Goal: Task Accomplishment & Management: Manage account settings

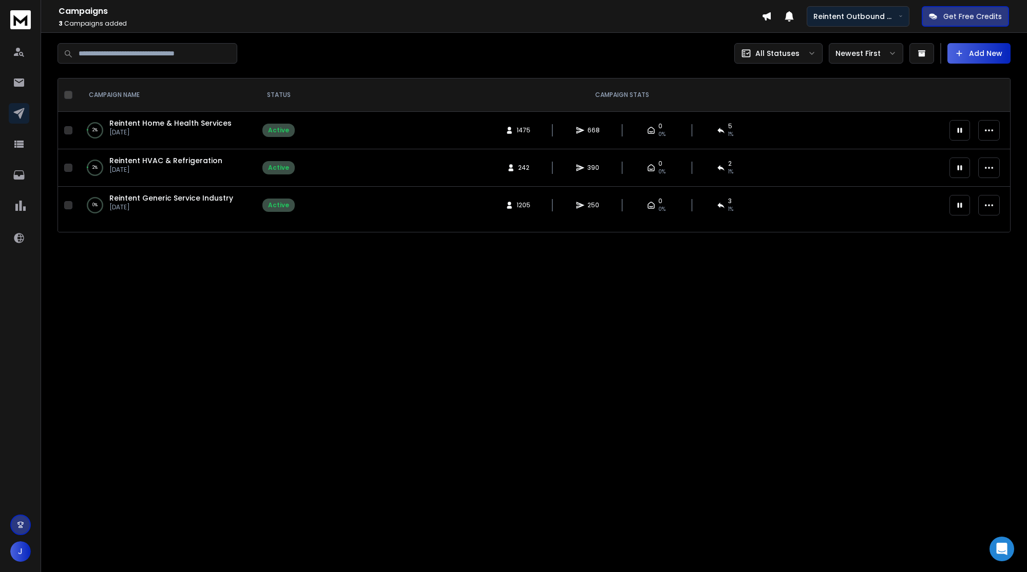
click at [832, 10] on button "Reintent Outbound Engine — Powered by Hire Highs" at bounding box center [858, 16] width 103 height 21
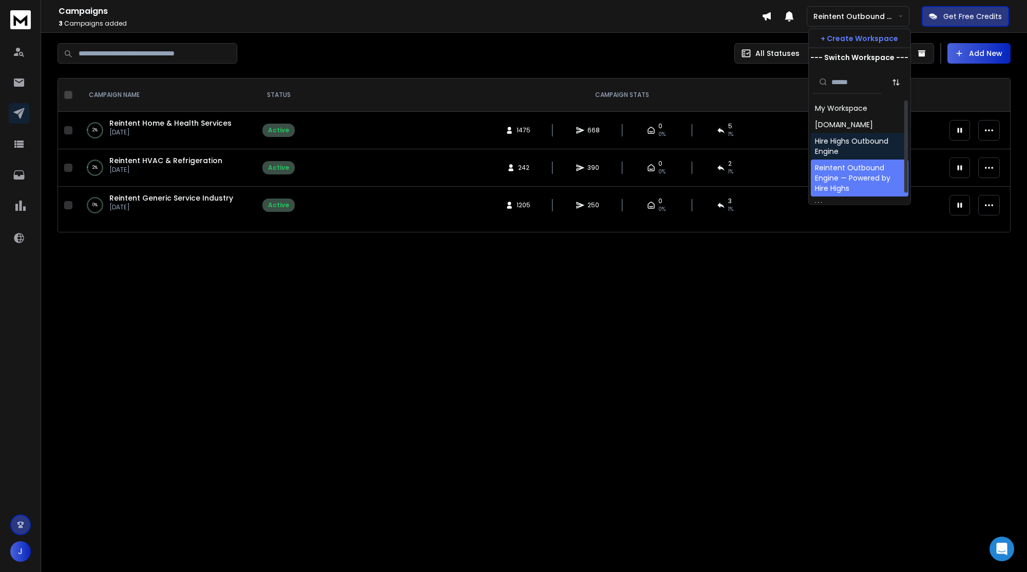
click at [828, 140] on div "Hire Highs Outbound Engine" at bounding box center [859, 146] width 89 height 21
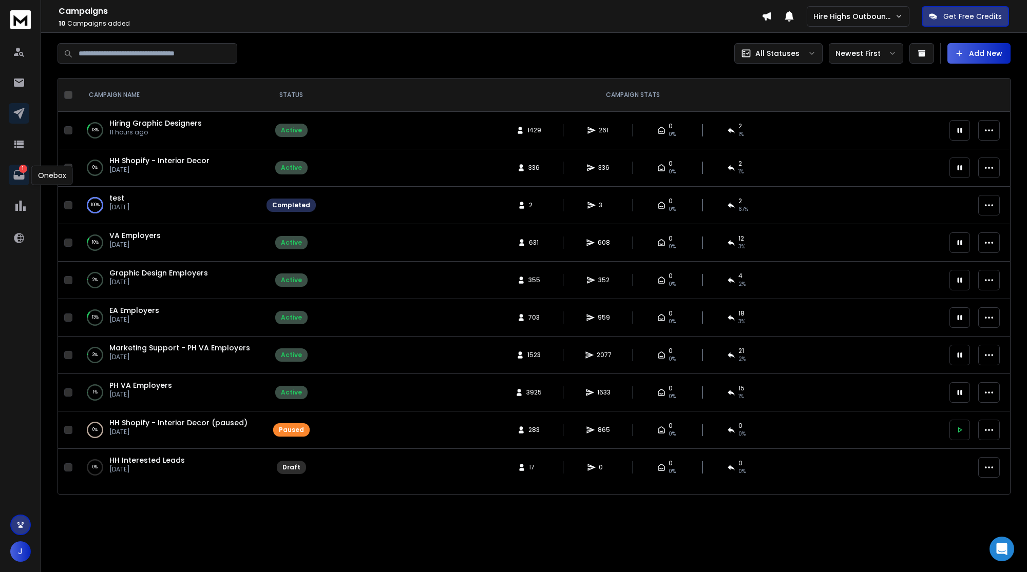
click at [20, 178] on icon at bounding box center [18, 174] width 11 height 9
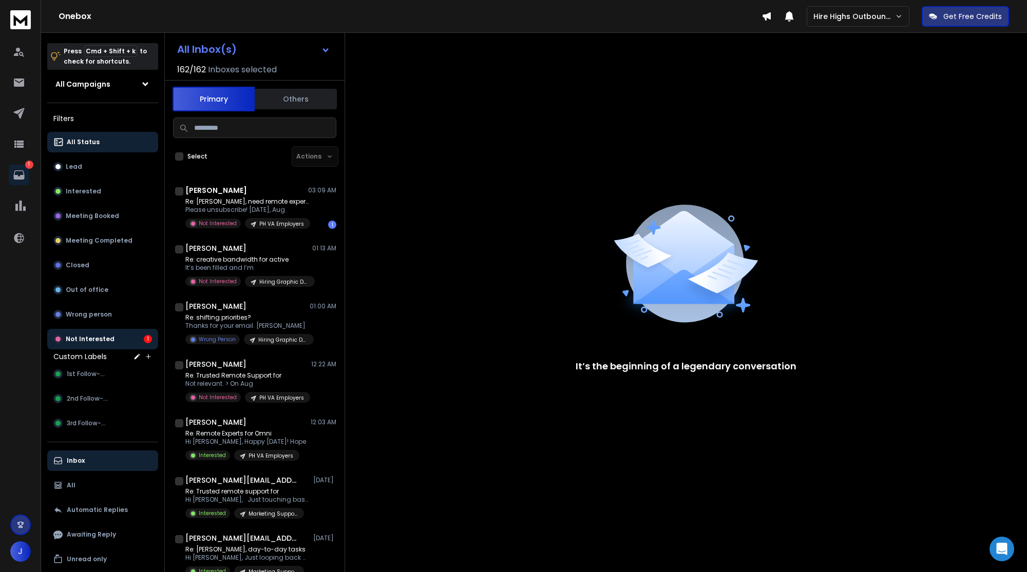
click at [96, 343] on p "Not Interested" at bounding box center [90, 339] width 49 height 8
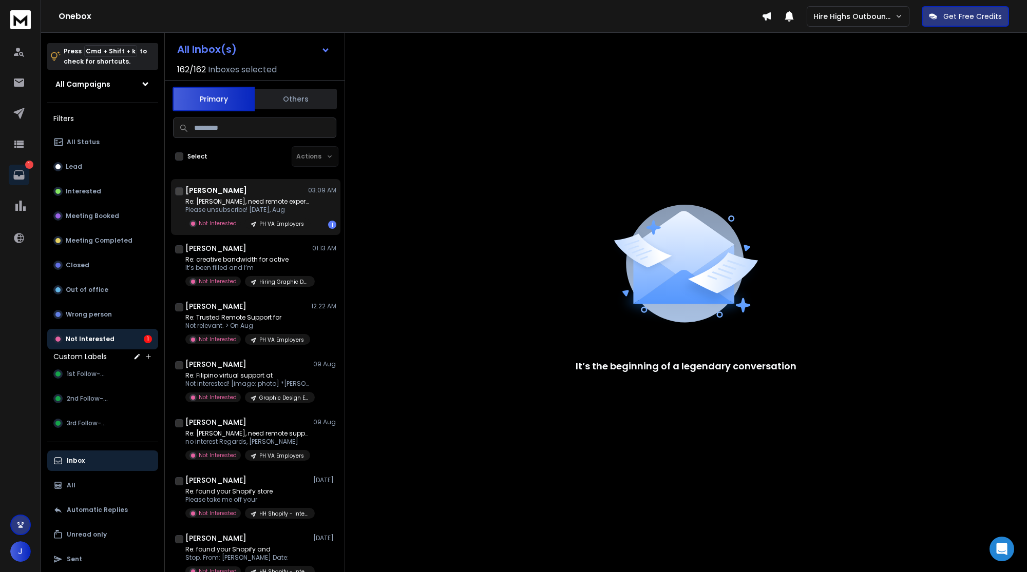
click at [288, 199] on p "Re: [PERSON_NAME], need remote experts?" at bounding box center [246, 202] width 123 height 8
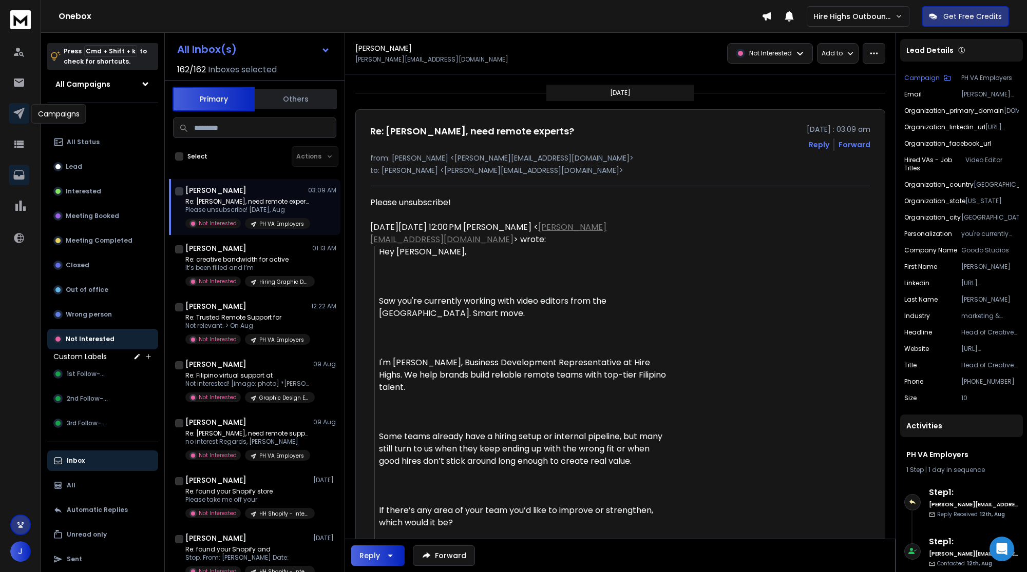
click at [23, 118] on icon at bounding box center [19, 113] width 12 height 12
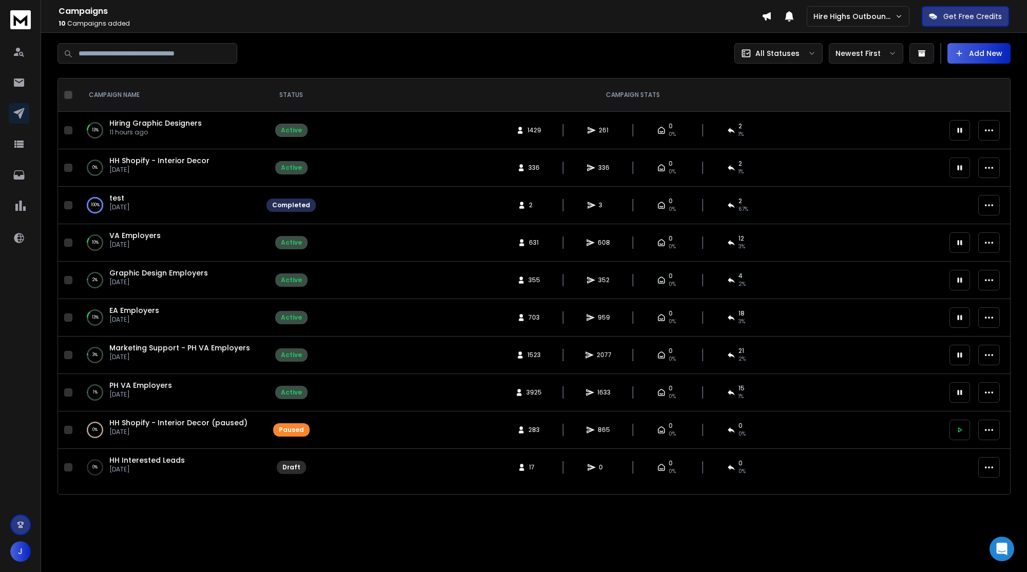
click at [196, 133] on p "11 hours ago" at bounding box center [155, 132] width 92 height 8
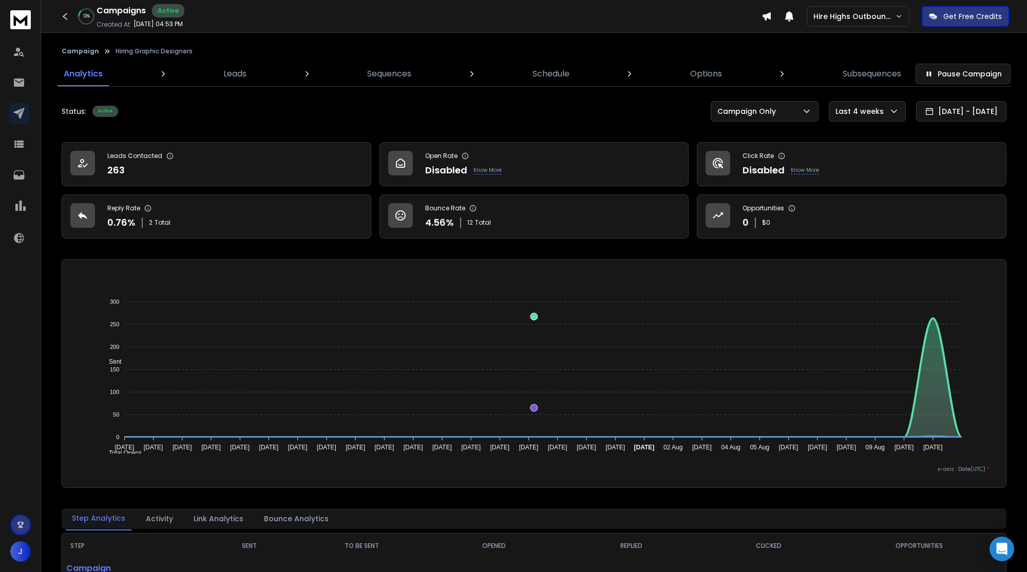
click at [360, 67] on div "Analytics Leads Sequences Schedule Options Subsequences" at bounding box center [483, 74] width 850 height 25
click at [371, 74] on p "Sequences" at bounding box center [389, 74] width 44 height 12
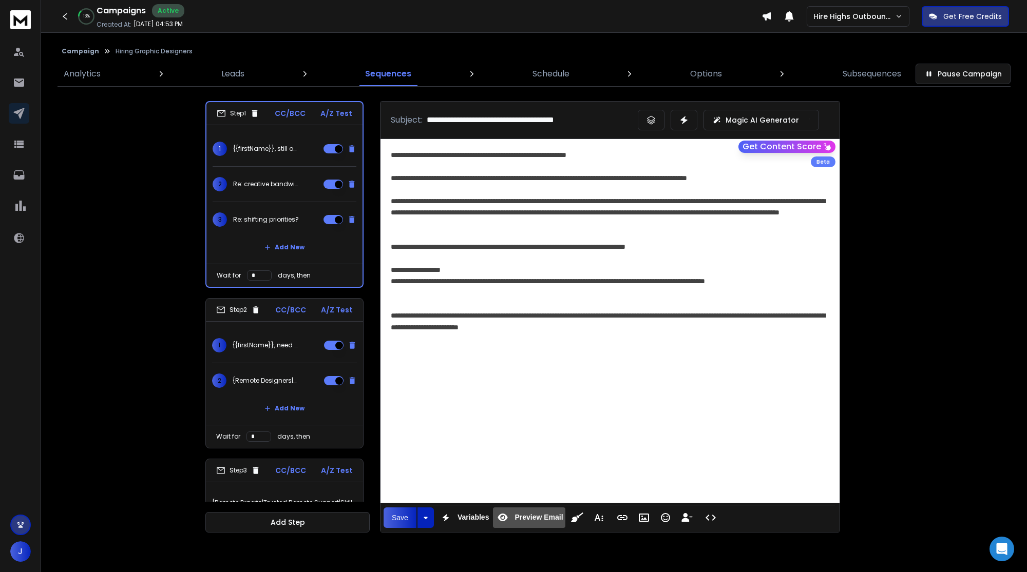
click at [539, 517] on span "Preview Email" at bounding box center [538, 517] width 52 height 9
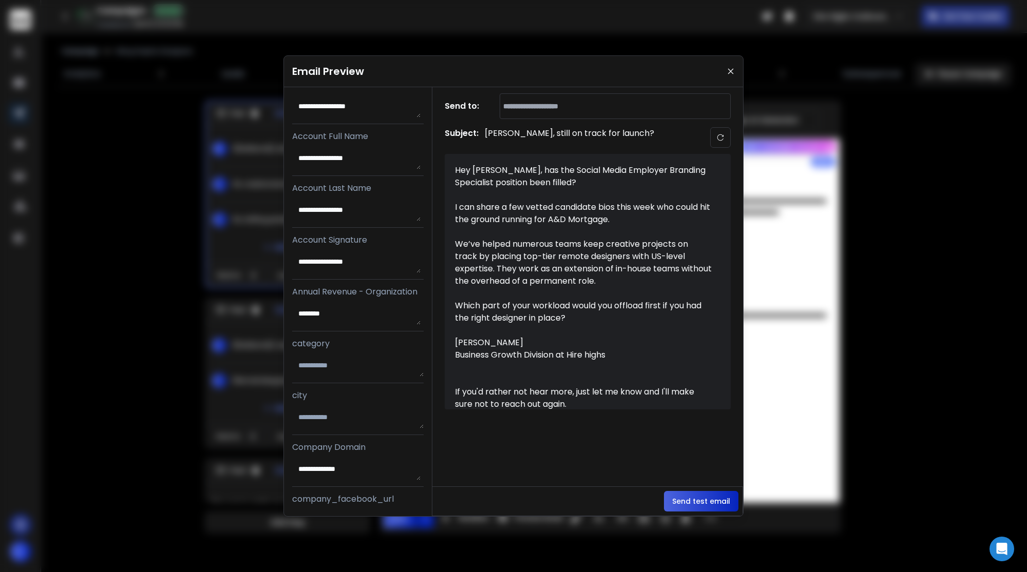
scroll to position [100, 0]
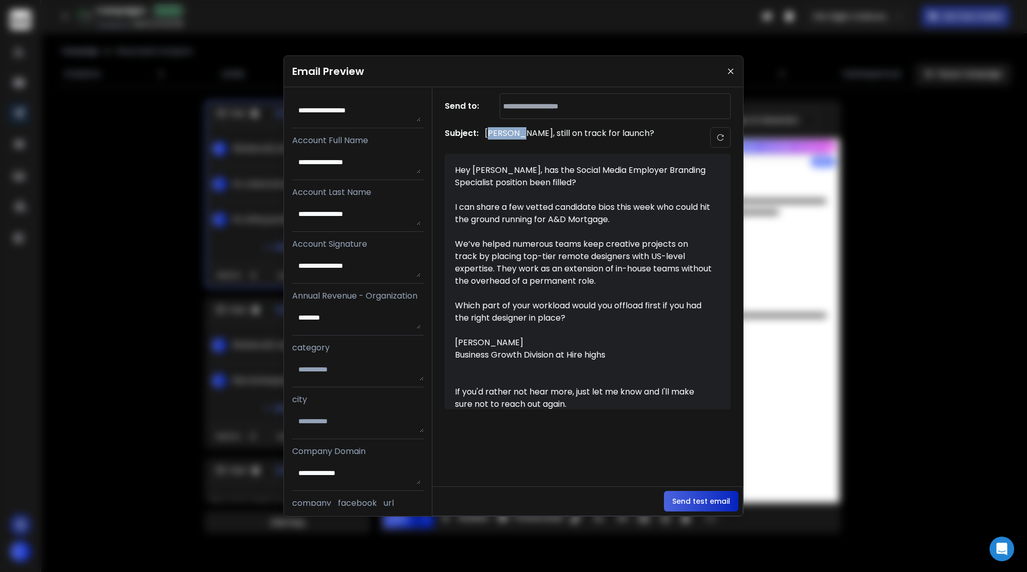
drag, startPoint x: 521, startPoint y: 131, endPoint x: 486, endPoint y: 133, distance: 35.0
click at [486, 133] on p "[PERSON_NAME], still on track for launch?" at bounding box center [569, 137] width 169 height 21
copy p "[PERSON_NAME]"
click at [188, 105] on div "**********" at bounding box center [513, 286] width 1027 height 482
click at [157, 88] on div "**********" at bounding box center [513, 286] width 1027 height 482
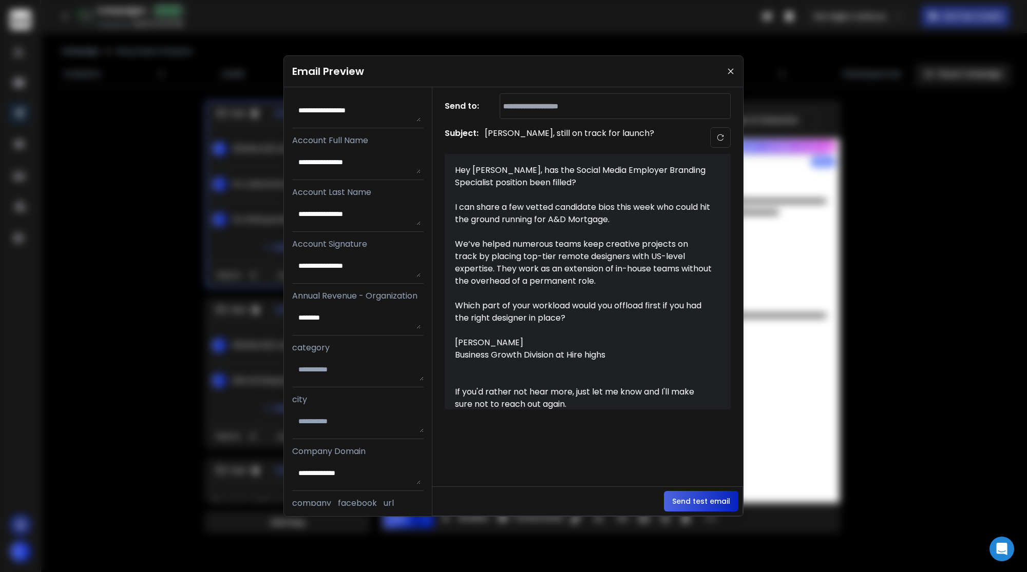
click at [727, 78] on div "Email Preview" at bounding box center [513, 71] width 459 height 31
click at [733, 72] on icon at bounding box center [730, 71] width 8 height 8
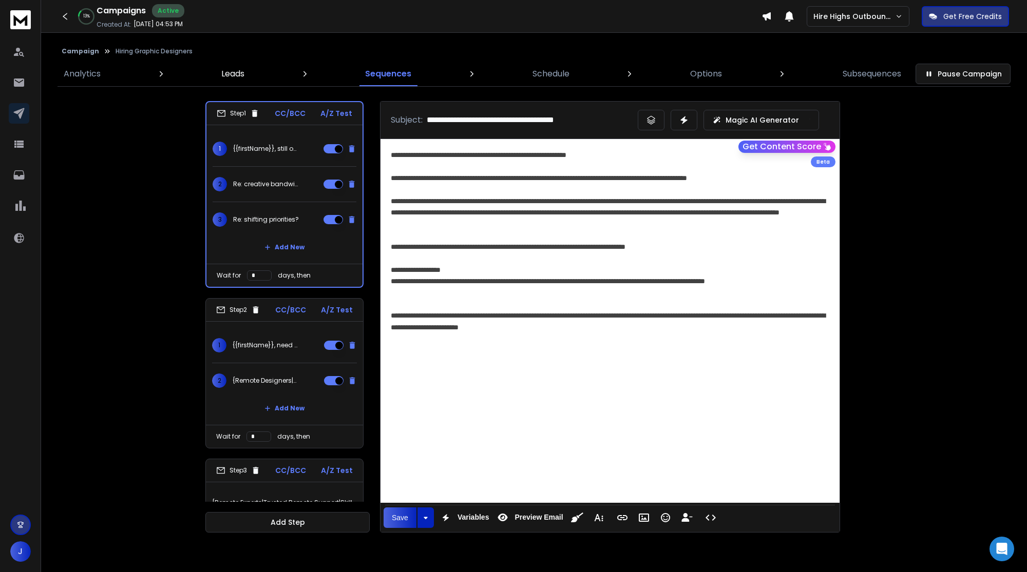
click at [237, 75] on p "Leads" at bounding box center [232, 74] width 23 height 12
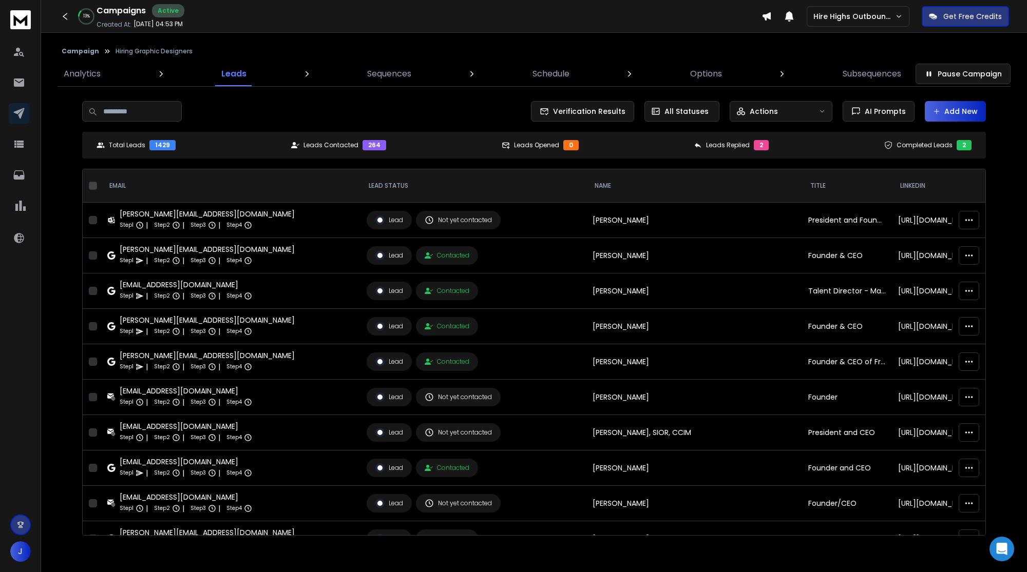
click at [154, 111] on input at bounding box center [132, 111] width 100 height 21
paste input "********"
type input "********"
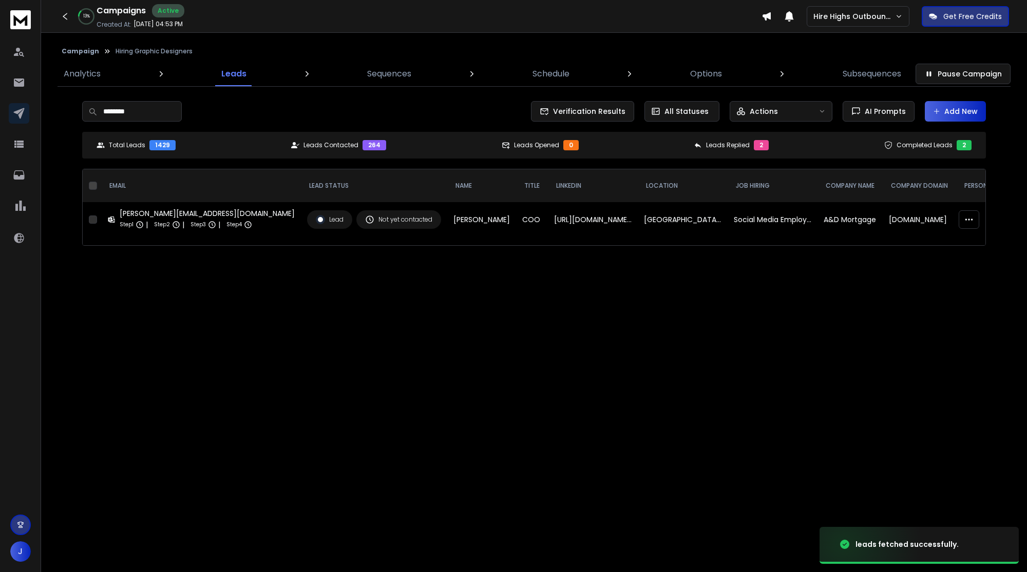
click at [393, 235] on td "Lead Not yet contacted" at bounding box center [374, 219] width 146 height 35
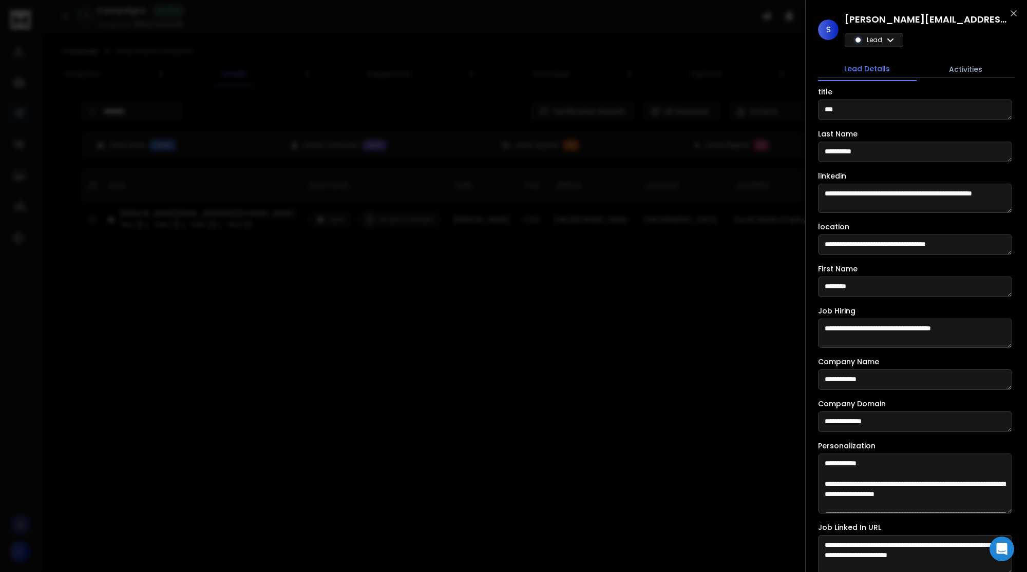
scroll to position [45, 0]
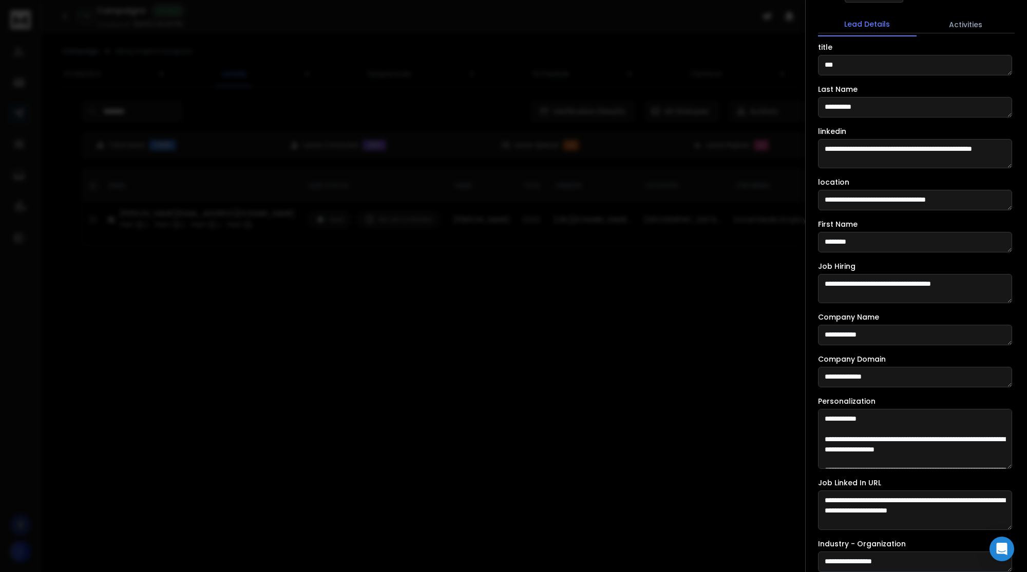
drag, startPoint x: 827, startPoint y: 240, endPoint x: 870, endPoint y: 240, distance: 43.1
click at [870, 240] on textarea "********" at bounding box center [915, 242] width 194 height 21
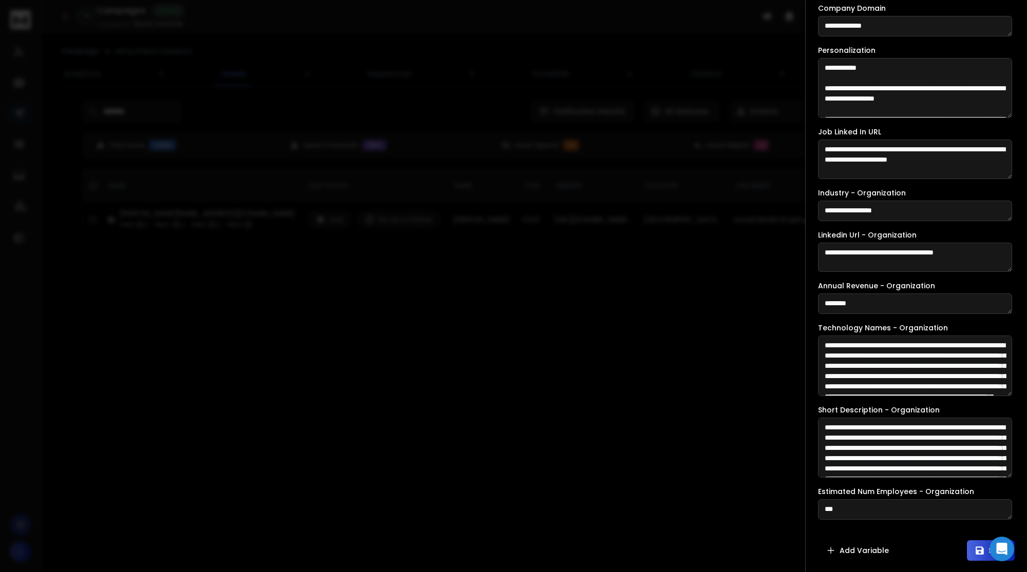
type textarea "********"
click at [971, 546] on button "Save" at bounding box center [991, 551] width 48 height 21
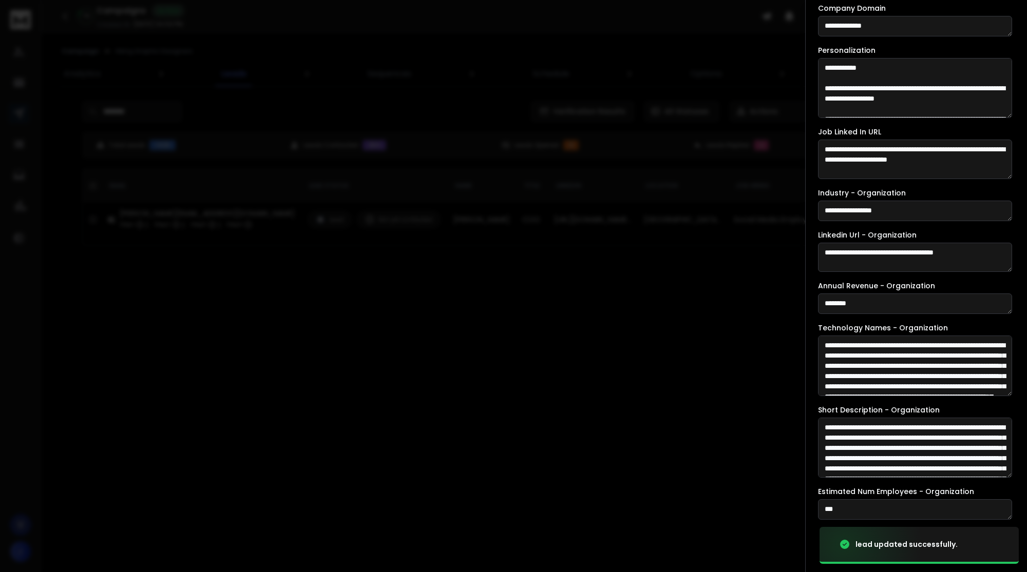
click at [648, 360] on div at bounding box center [513, 286] width 1027 height 572
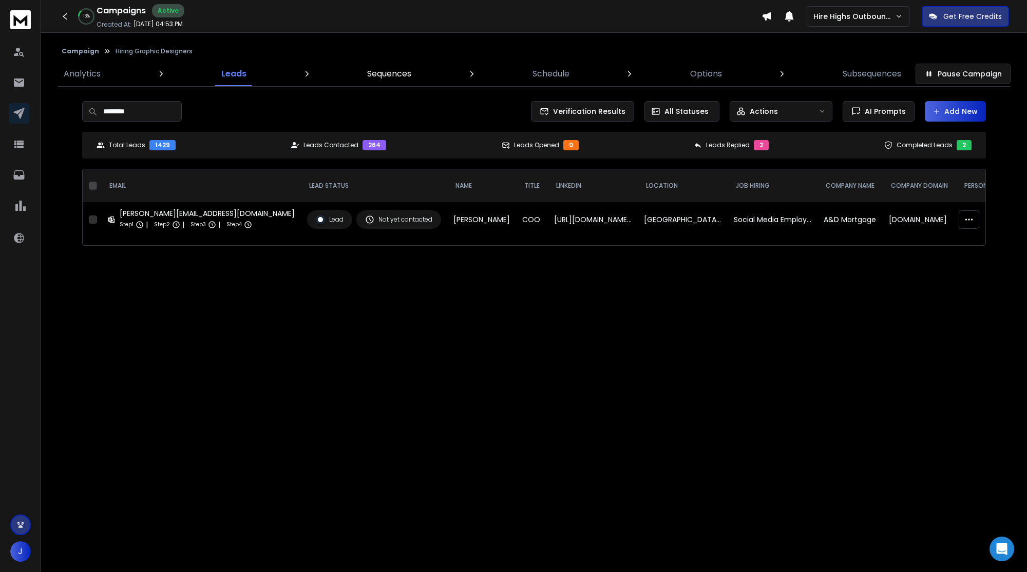
click at [382, 79] on p "Sequences" at bounding box center [389, 74] width 44 height 12
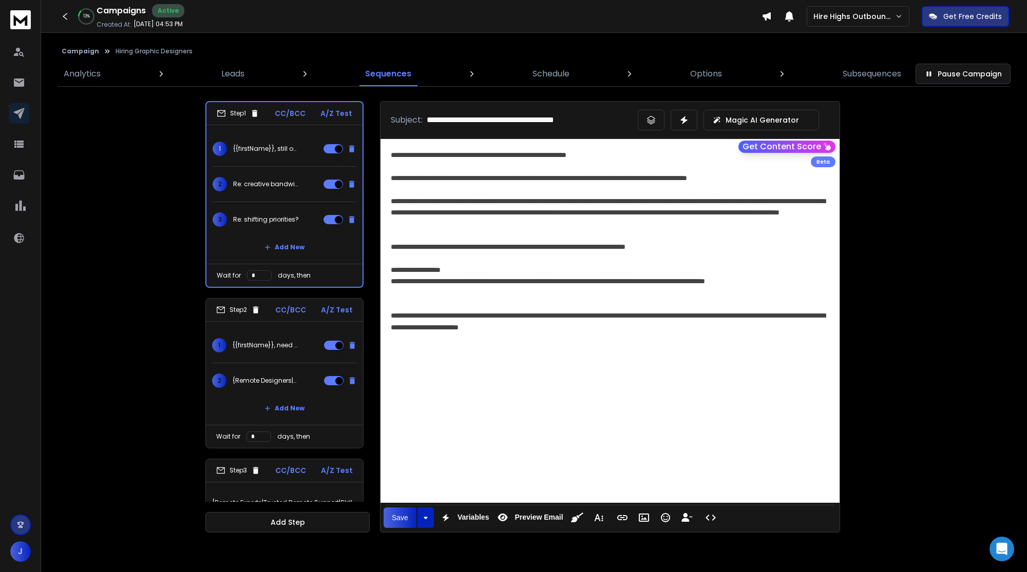
click at [278, 72] on div "Analytics Leads Sequences Schedule Options Subsequences" at bounding box center [483, 74] width 850 height 25
click at [219, 84] on link "Leads" at bounding box center [232, 74] width 35 height 25
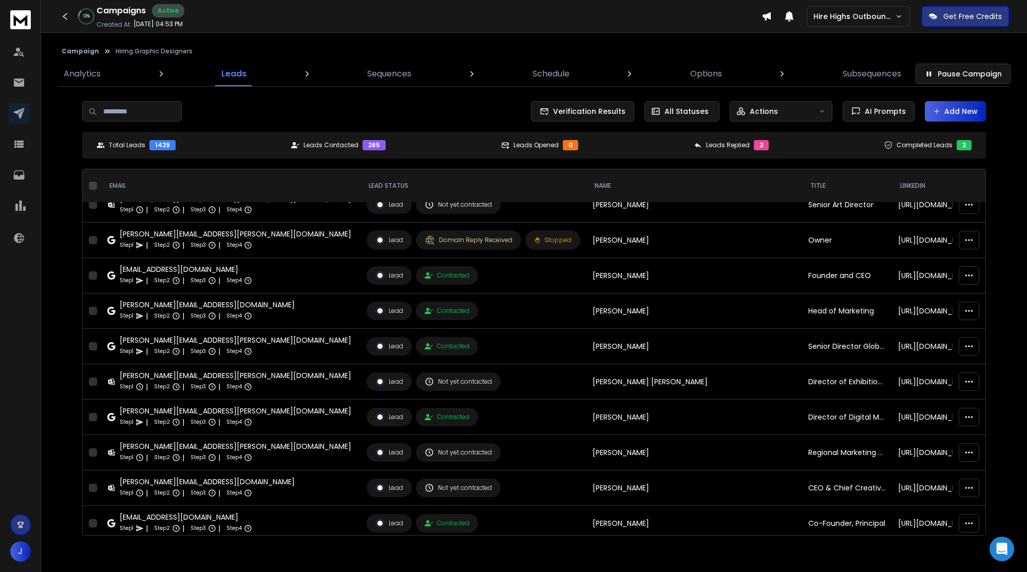
scroll to position [2426, 0]
click at [534, 235] on div "Stopped" at bounding box center [552, 239] width 37 height 8
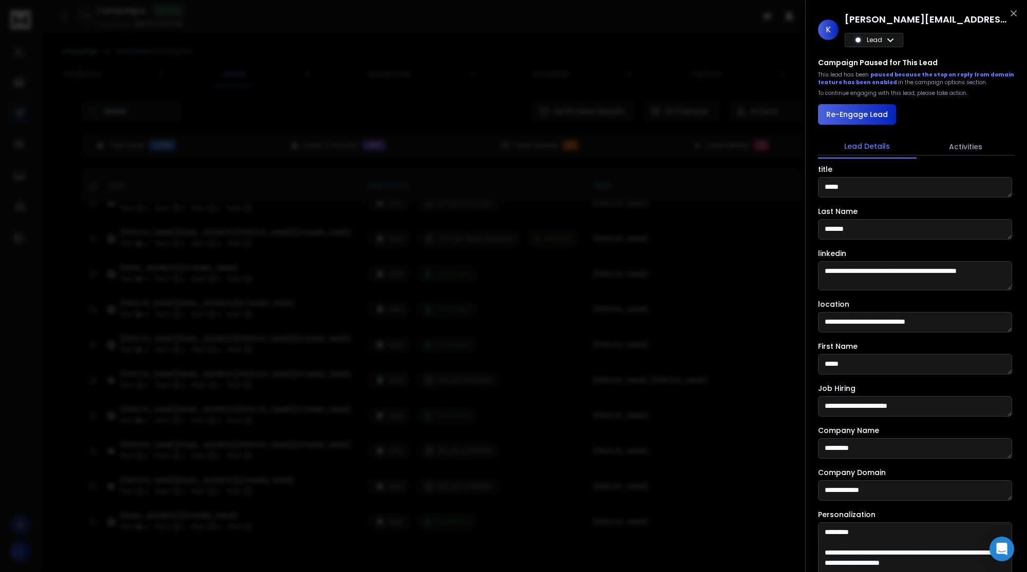
click at [467, 222] on div at bounding box center [513, 286] width 1027 height 572
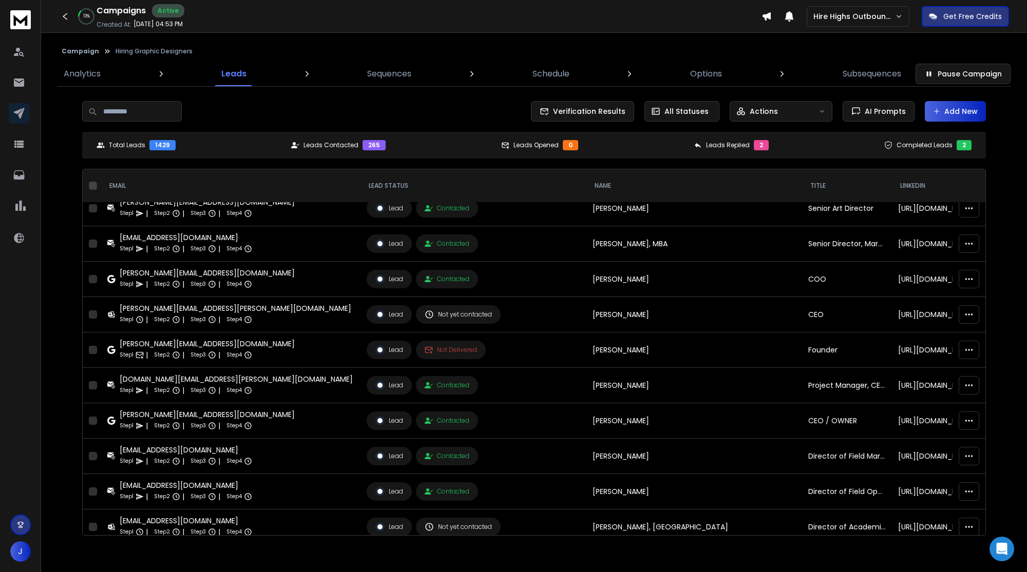
scroll to position [4089, 0]
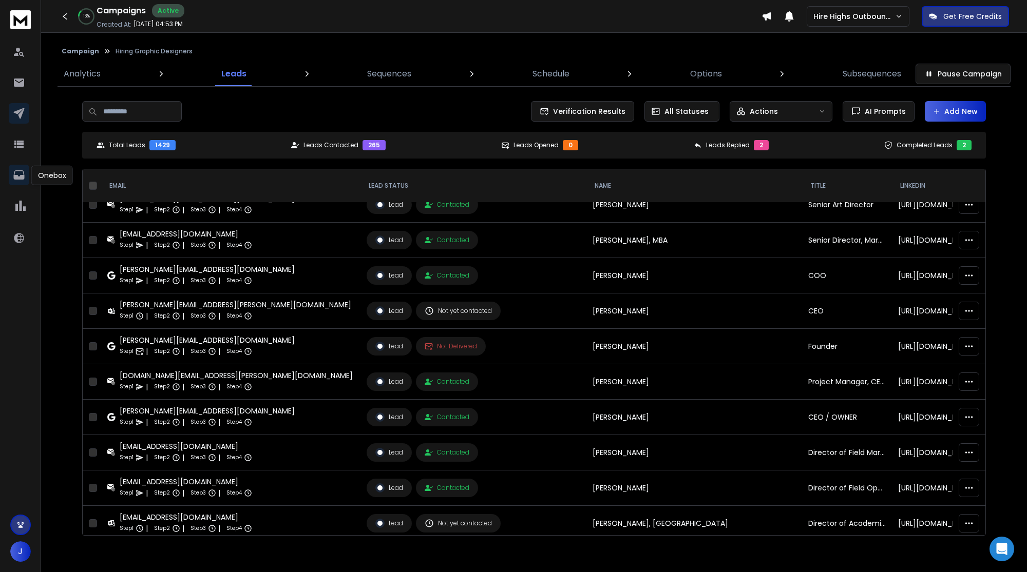
click at [22, 171] on icon at bounding box center [18, 174] width 11 height 9
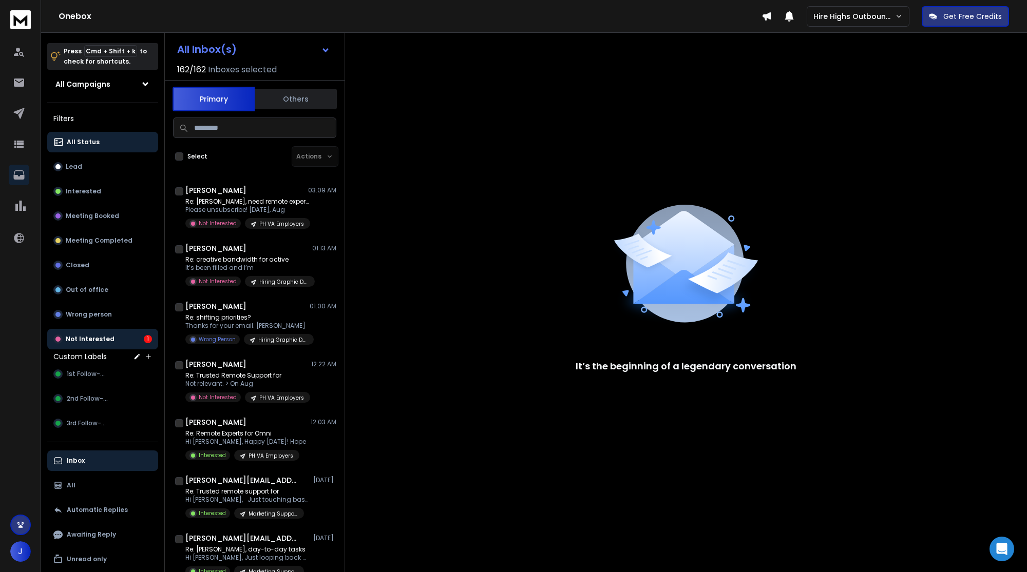
click at [103, 342] on p "Not Interested" at bounding box center [90, 339] width 49 height 8
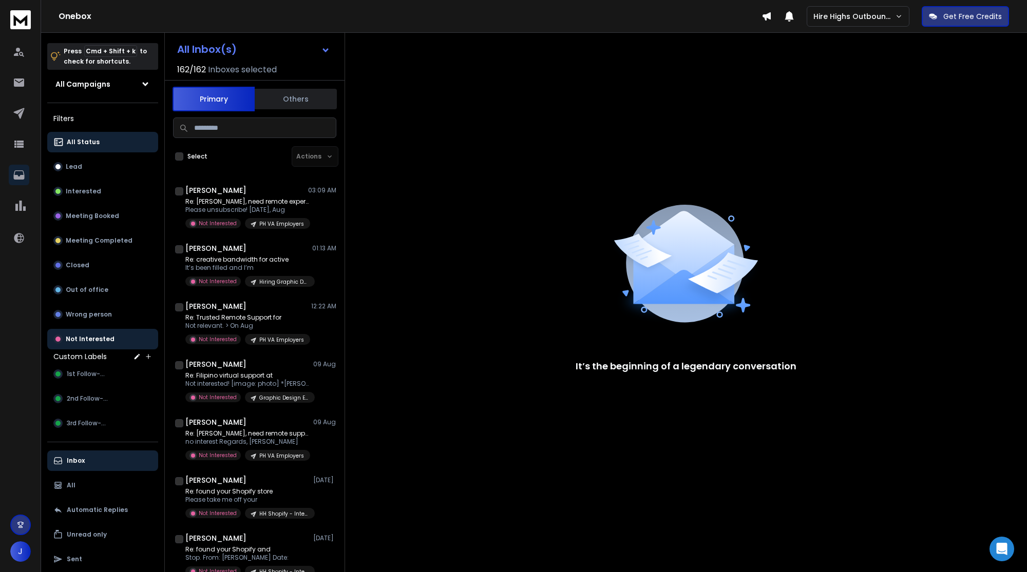
click at [120, 142] on button "All Status" at bounding box center [102, 142] width 111 height 21
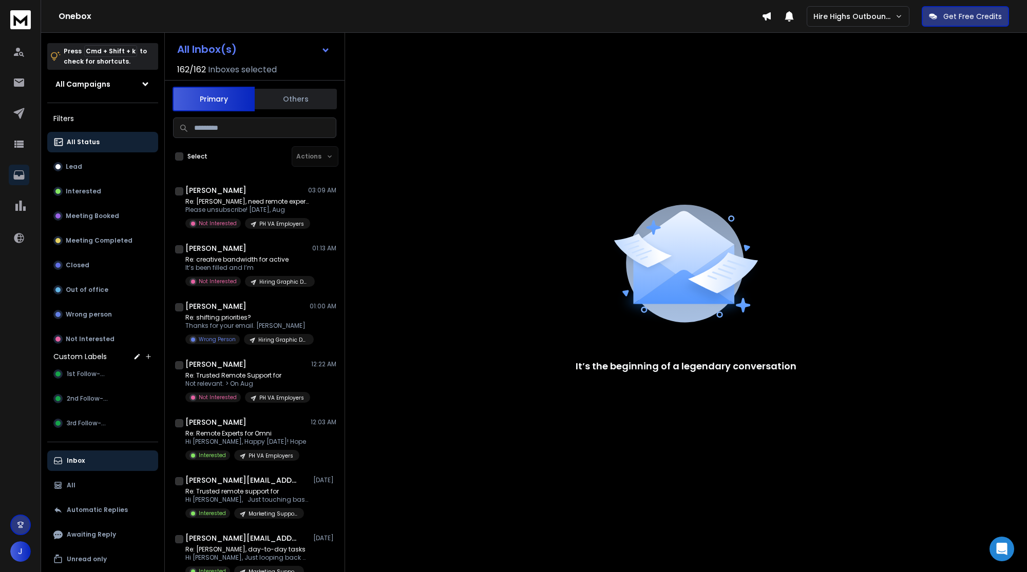
click at [111, 509] on p "Automatic Replies" at bounding box center [97, 510] width 61 height 8
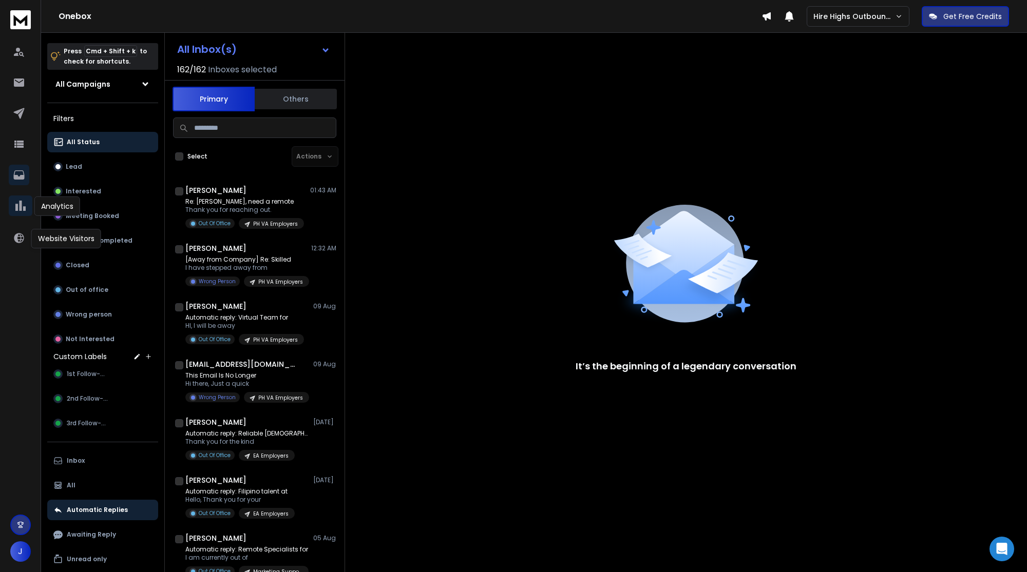
click at [13, 208] on icon at bounding box center [20, 205] width 15 height 15
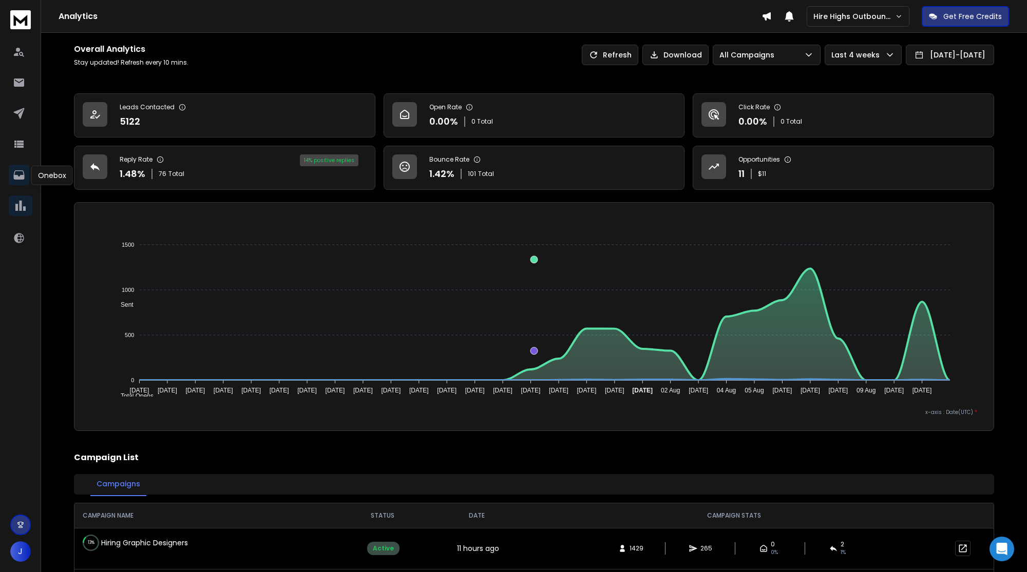
click at [24, 170] on icon at bounding box center [19, 175] width 12 height 12
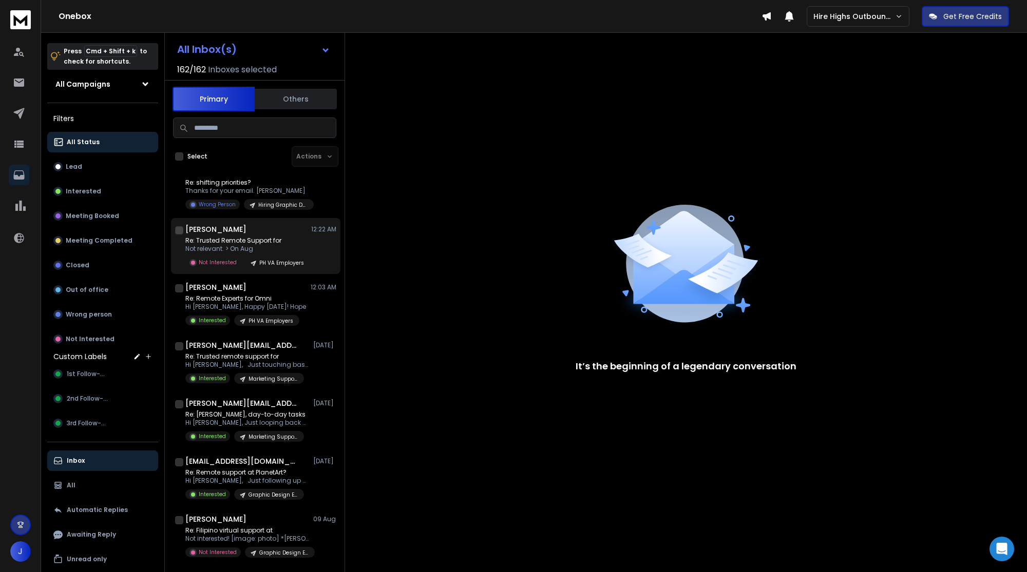
scroll to position [138, 0]
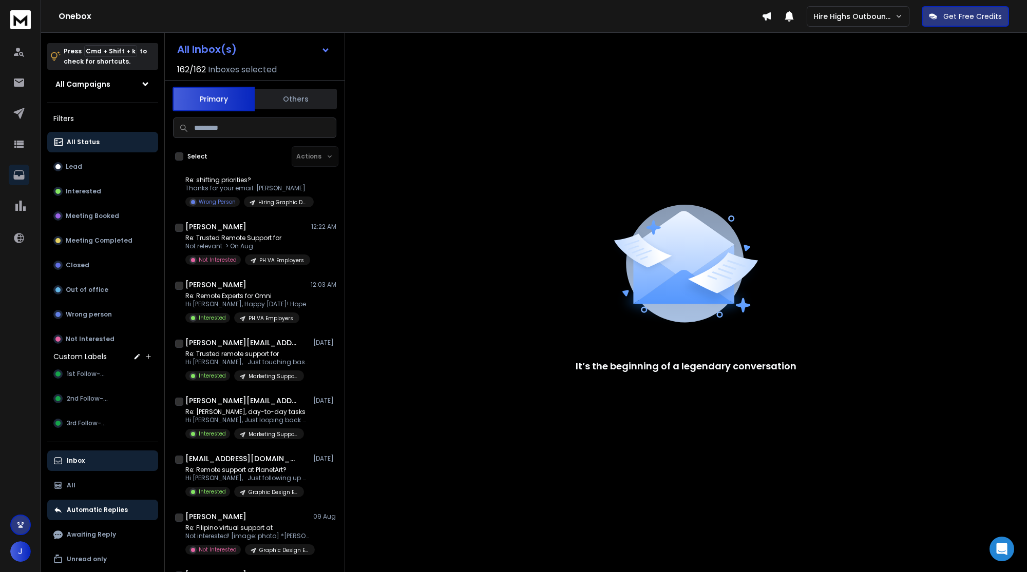
click at [115, 500] on button "Automatic Replies" at bounding box center [102, 510] width 111 height 21
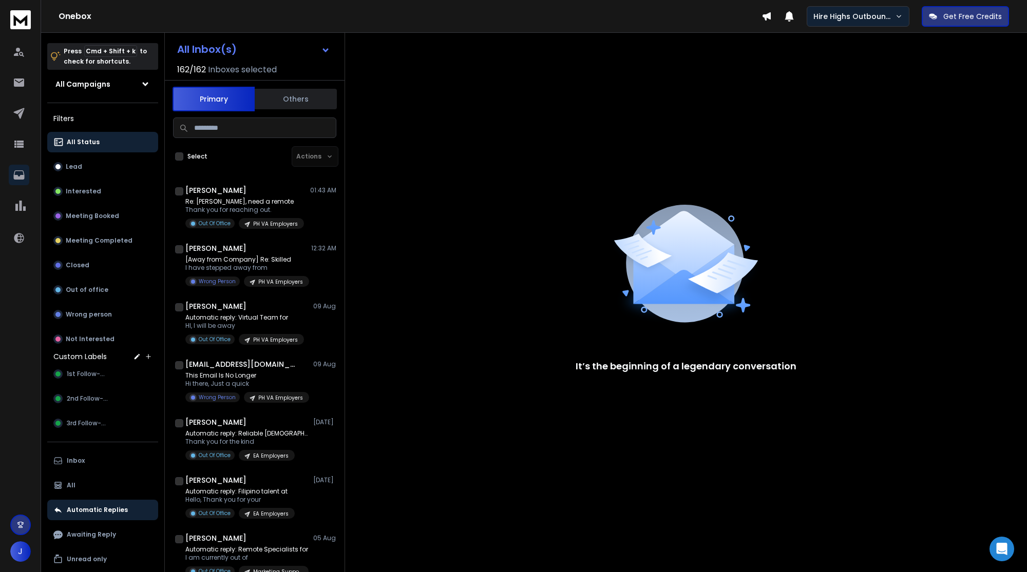
click at [859, 21] on p "Hire Highs Outbound Engine" at bounding box center [854, 16] width 82 height 10
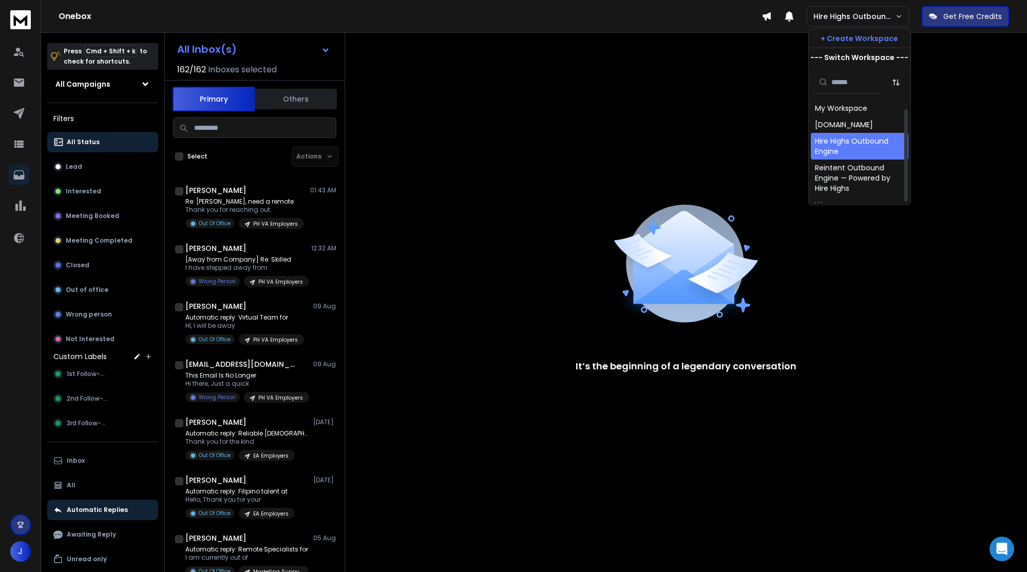
scroll to position [10, 0]
click at [837, 190] on div "Warmy" at bounding box center [828, 195] width 26 height 10
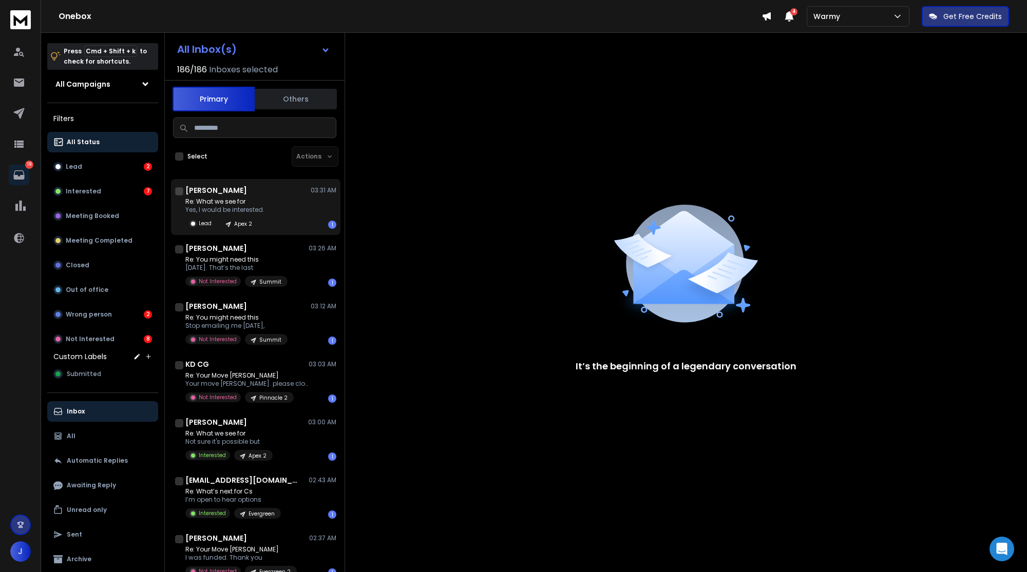
click at [282, 207] on div "Re: What we see for Yes, I would be interested. Lead Apex 2 1" at bounding box center [260, 213] width 151 height 31
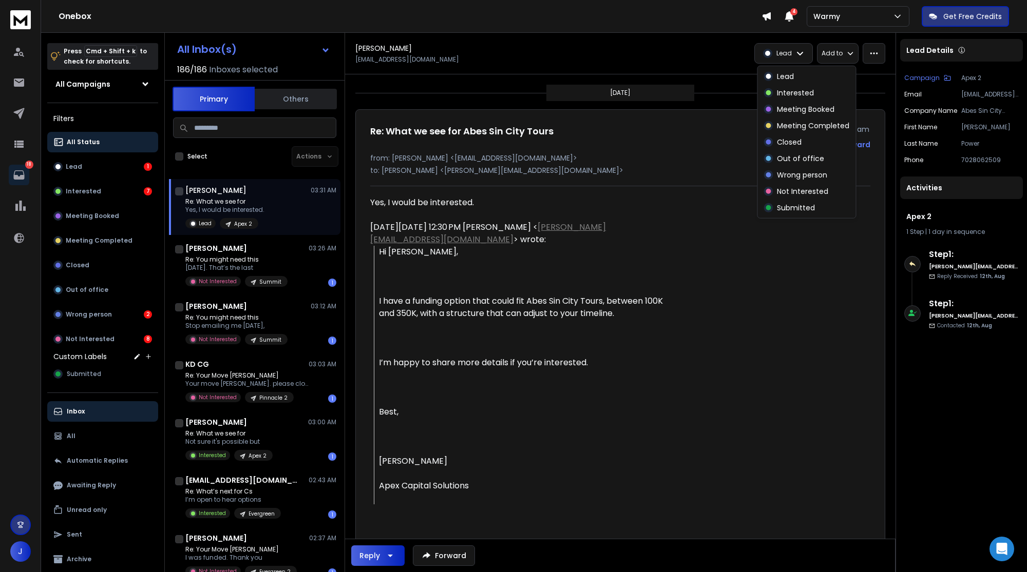
click at [799, 56] on icon at bounding box center [800, 53] width 8 height 8
click at [801, 89] on p "Interested" at bounding box center [795, 93] width 37 height 10
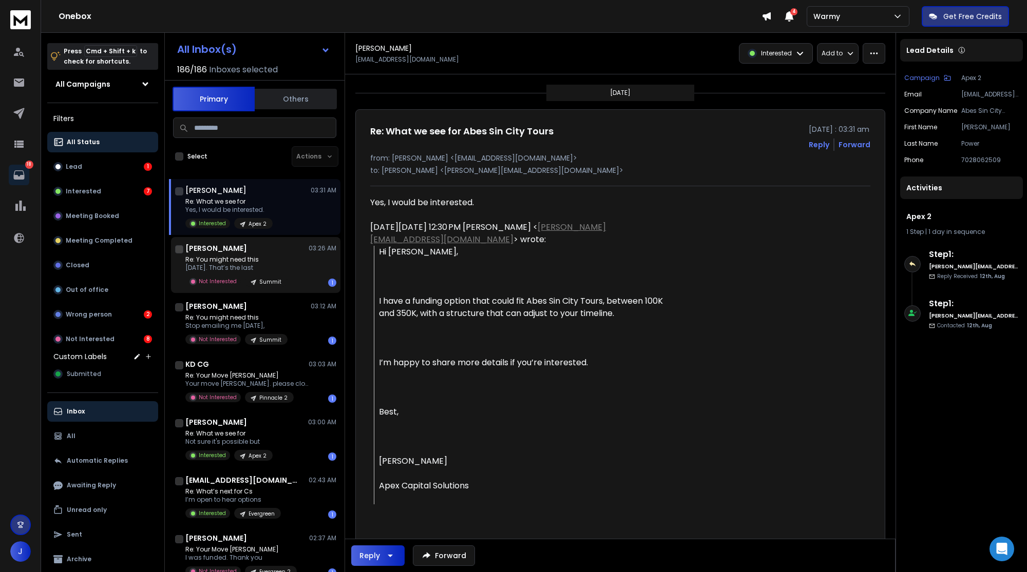
click at [304, 270] on div "Re: You might need this October 23. That’s the last Not Interested Summit 1" at bounding box center [260, 271] width 151 height 31
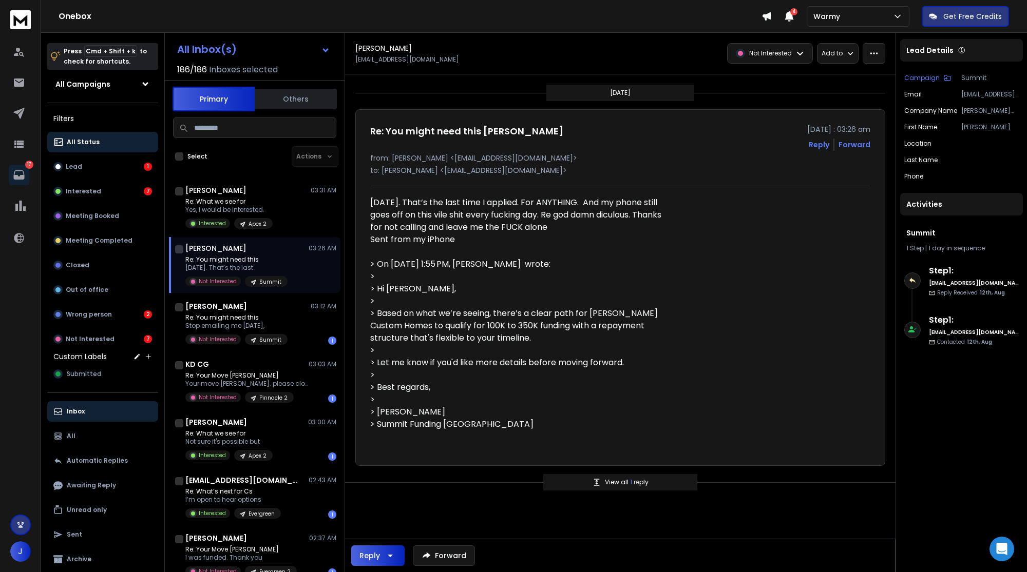
click at [870, 54] on icon "button" at bounding box center [873, 53] width 9 height 9
click at [566, 71] on div "Michael Robbins Michael Robbins mrobbinshomes@gmail.com Not Interested Add to N…" at bounding box center [620, 54] width 550 height 42
click at [22, 116] on icon at bounding box center [19, 113] width 12 height 12
